Goal: Information Seeking & Learning: Check status

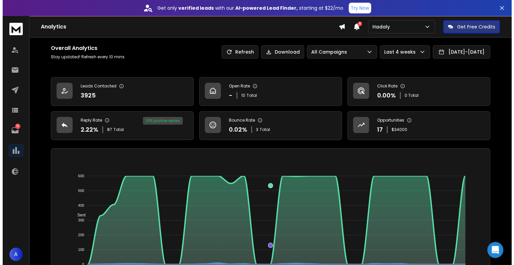
scroll to position [15, 0]
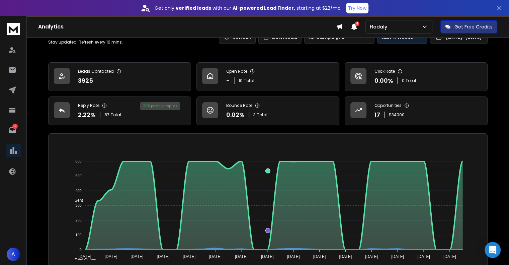
click at [382, 37] on p "Last 4 weeks" at bounding box center [399, 37] width 34 height 7
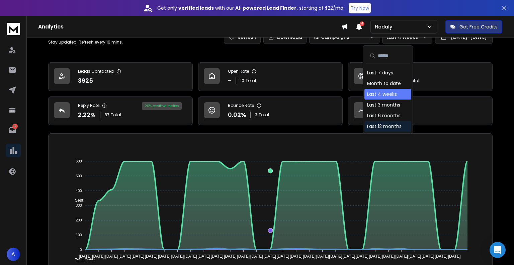
click at [372, 122] on div "Last 12 months" at bounding box center [388, 126] width 47 height 11
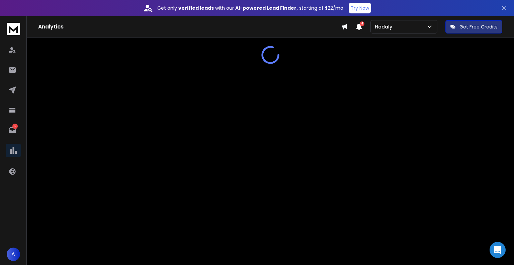
scroll to position [0, 0]
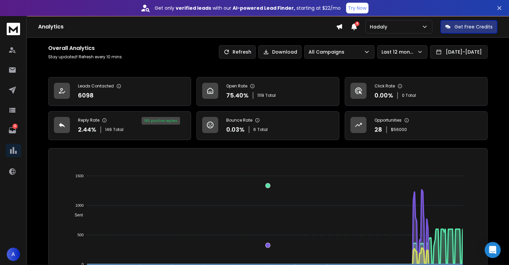
click at [371, 127] on link "Opportunities 28 $ 56000" at bounding box center [416, 125] width 143 height 29
click at [378, 127] on p "28" at bounding box center [379, 129] width 8 height 9
click at [12, 105] on link at bounding box center [12, 109] width 13 height 13
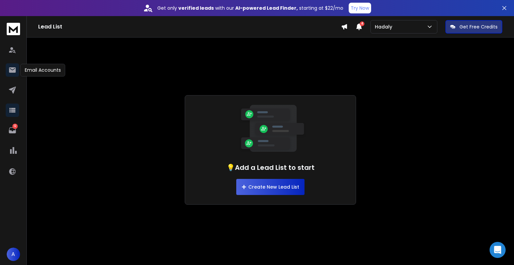
click at [10, 71] on icon at bounding box center [12, 69] width 7 height 5
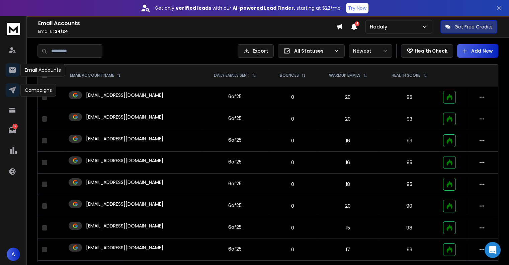
click at [14, 89] on icon at bounding box center [12, 89] width 7 height 7
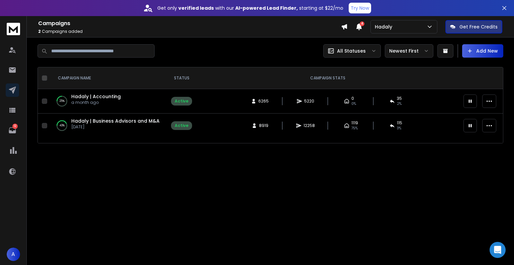
click at [139, 123] on span "Hadaly | Business Advisors and M&A" at bounding box center [115, 120] width 88 height 7
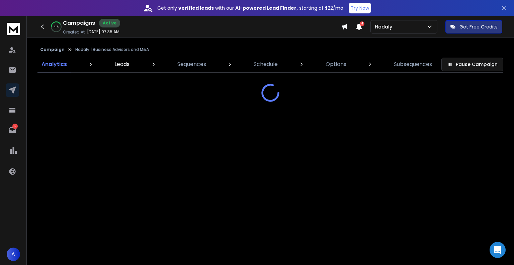
click at [122, 63] on p "Leads" at bounding box center [121, 64] width 15 height 8
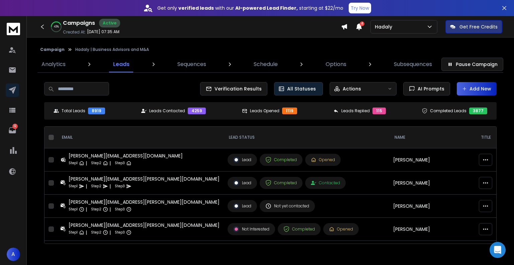
click at [315, 89] on p "All Statuses" at bounding box center [301, 88] width 29 height 7
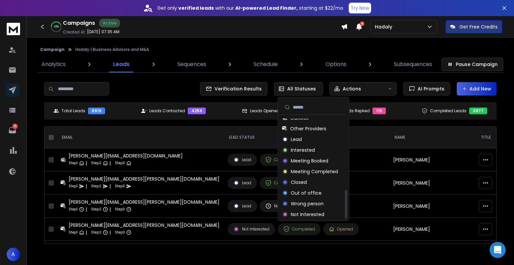
scroll to position [242, 0]
click at [306, 150] on p "Interested" at bounding box center [303, 150] width 24 height 7
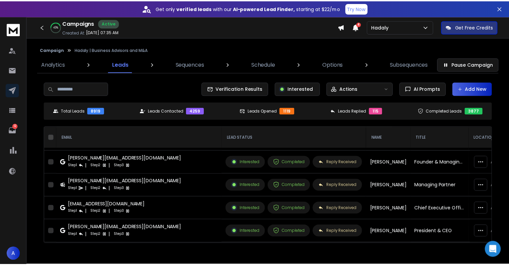
scroll to position [260, 0]
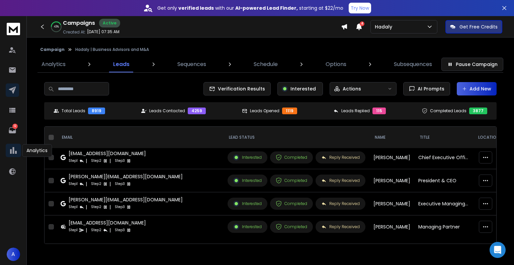
click at [13, 147] on icon at bounding box center [13, 150] width 7 height 7
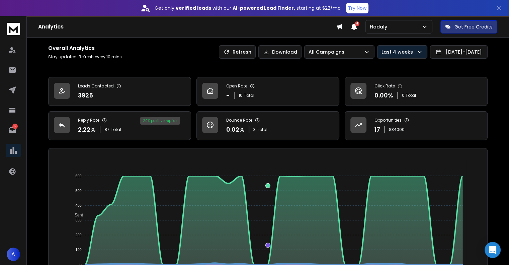
click at [387, 56] on button "Last 4 weeks" at bounding box center [402, 51] width 50 height 13
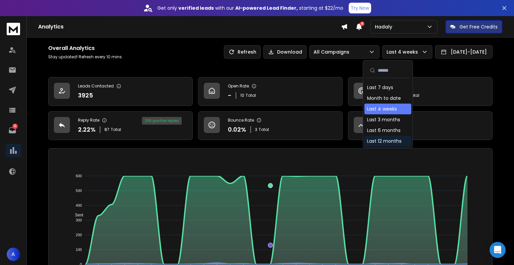
click at [386, 138] on div "Last 12 months" at bounding box center [384, 141] width 34 height 7
